Goal: Task Accomplishment & Management: Use online tool/utility

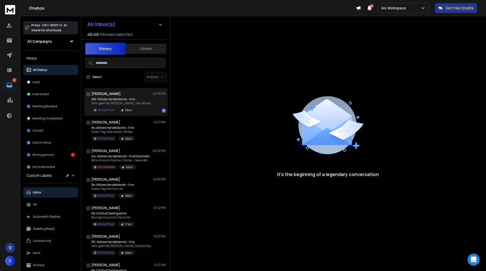
click at [145, 101] on div "AW: Aktives Handelskonto – Ihre Sehr geehrte [PERSON_NAME], herzlichen Wrong Pe…" at bounding box center [128, 104] width 74 height 15
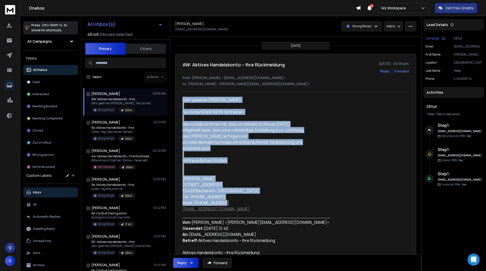
drag, startPoint x: 184, startPoint y: 98, endPoint x: 226, endPoint y: 204, distance: 114.1
copy div "Sehr geehrte [PERSON_NAME], herzlichen Dank für Ihr Schreiben. Hierzu teile ich…"
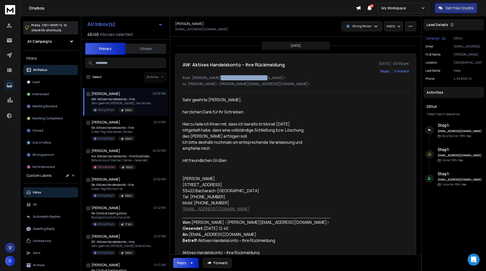
drag, startPoint x: 215, startPoint y: 77, endPoint x: 255, endPoint y: 77, distance: 40.0
click at [255, 77] on p "from: [PERSON_NAME] <[EMAIL_ADDRESS][DOMAIN_NAME]>" at bounding box center [295, 77] width 226 height 5
copy p "[EMAIL_ADDRESS][DOMAIN_NAME]"
drag, startPoint x: 218, startPoint y: 83, endPoint x: 283, endPoint y: 88, distance: 65.2
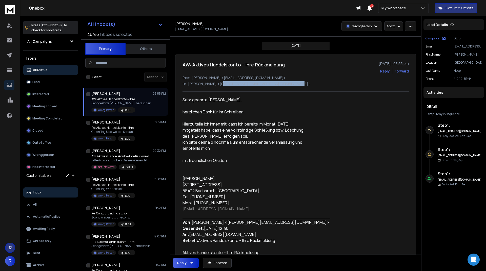
copy p "[EMAIL_ADDRESS][DOMAIN_NAME]"
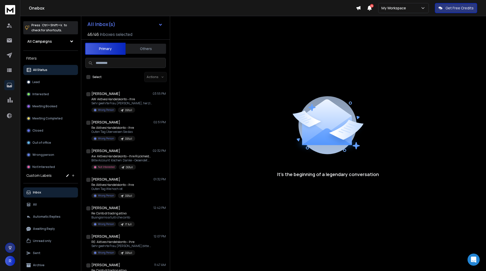
click at [366, 10] on div "14 My Workspace Get Free Credits" at bounding box center [416, 8] width 121 height 10
click at [370, 10] on icon at bounding box center [369, 8] width 5 height 5
